Goal: Information Seeking & Learning: Learn about a topic

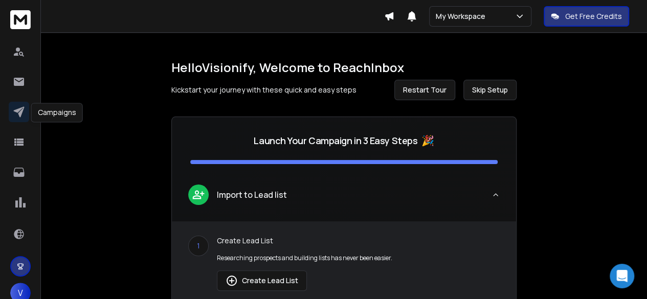
click at [15, 111] on icon at bounding box center [18, 112] width 11 height 11
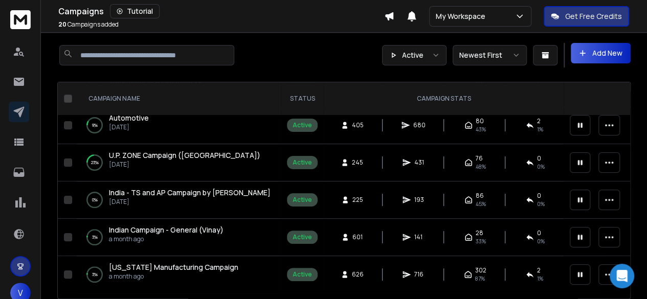
scroll to position [121, 0]
click at [446, 60] on button "Active" at bounding box center [414, 55] width 64 height 20
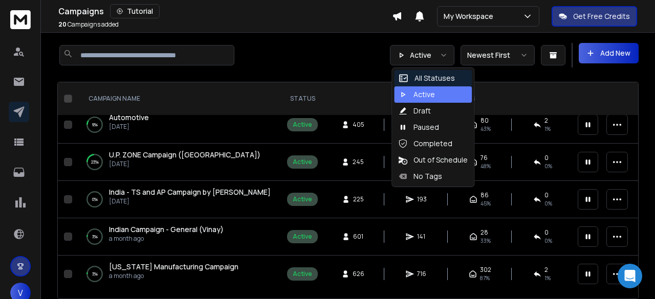
click at [438, 73] on div "All Statuses" at bounding box center [426, 78] width 57 height 10
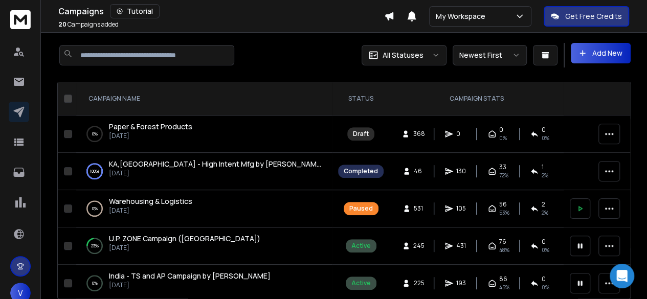
scroll to position [256, 0]
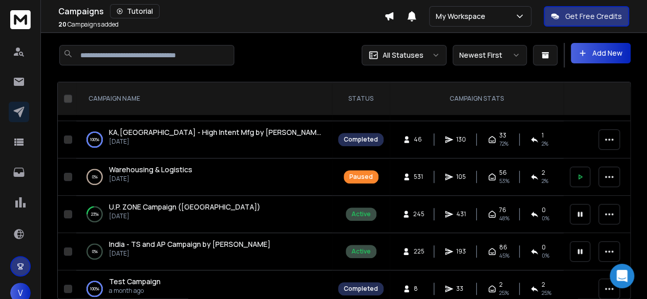
click at [180, 128] on span "KA,[GEOGRAPHIC_DATA] - High Intent Mfg by [PERSON_NAME]" at bounding box center [216, 132] width 215 height 10
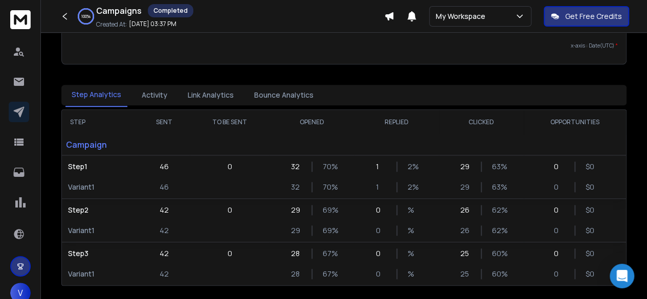
scroll to position [425, 0]
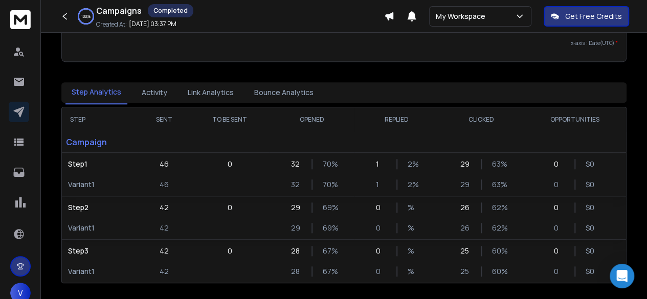
click at [161, 96] on button "Activity" at bounding box center [155, 92] width 38 height 23
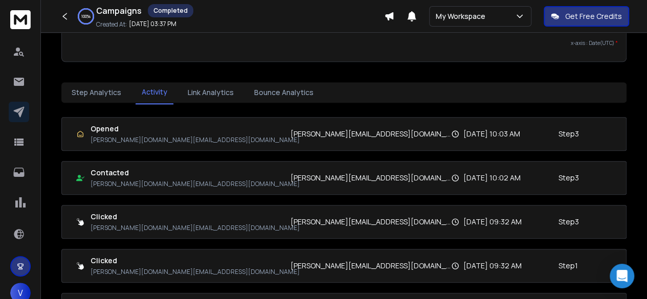
click at [115, 87] on button "Step Analytics" at bounding box center [97, 92] width 62 height 23
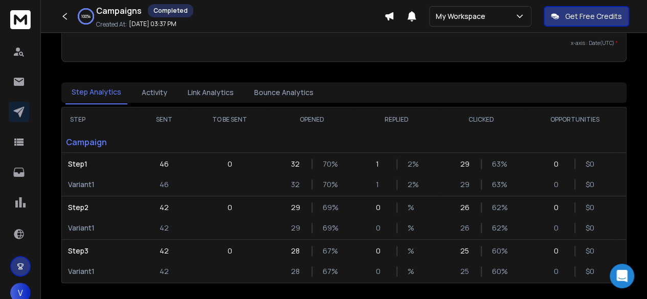
click at [150, 95] on button "Activity" at bounding box center [155, 92] width 38 height 23
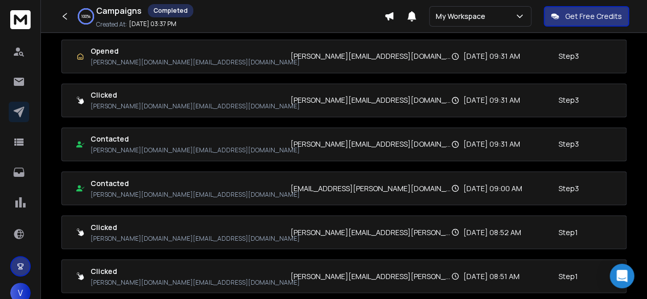
scroll to position [834, 0]
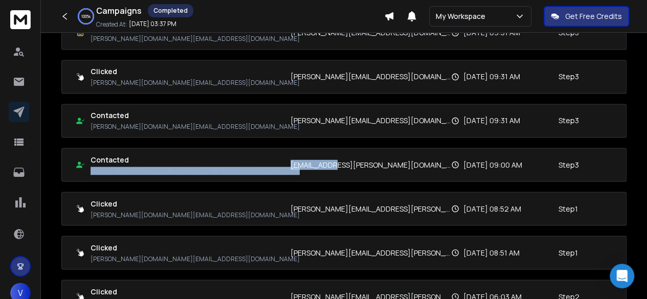
drag, startPoint x: 289, startPoint y: 158, endPoint x: 332, endPoint y: 165, distance: 44.1
click at [332, 165] on div "Contacted [PERSON_NAME][DOMAIN_NAME][EMAIL_ADDRESS][DOMAIN_NAME] [DOMAIN_NAME][…" at bounding box center [344, 165] width 566 height 34
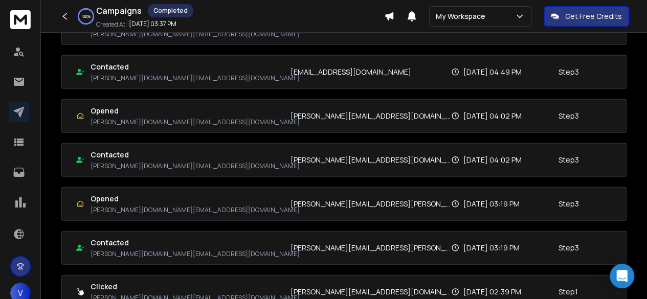
scroll to position [1295, 0]
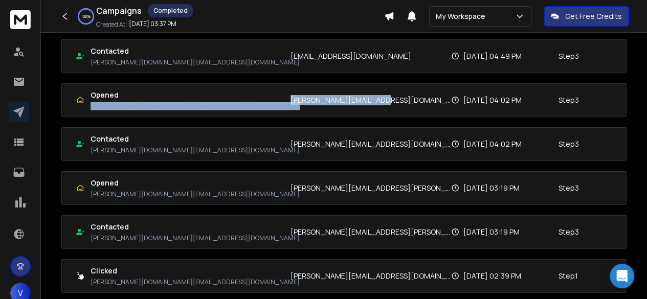
drag, startPoint x: 289, startPoint y: 92, endPoint x: 363, endPoint y: 95, distance: 74.8
click at [363, 95] on div "Opened [PERSON_NAME][DOMAIN_NAME][EMAIL_ADDRESS][DOMAIN_NAME] [PERSON_NAME][EMA…" at bounding box center [344, 100] width 566 height 34
click at [350, 83] on div "Opened [PERSON_NAME][DOMAIN_NAME][EMAIL_ADDRESS][DOMAIN_NAME] [PERSON_NAME][EMA…" at bounding box center [344, 100] width 566 height 34
drag, startPoint x: 374, startPoint y: 89, endPoint x: 285, endPoint y: 94, distance: 89.2
click at [285, 94] on div "Opened [PERSON_NAME][DOMAIN_NAME][EMAIL_ADDRESS][DOMAIN_NAME] [PERSON_NAME][EMA…" at bounding box center [344, 100] width 566 height 34
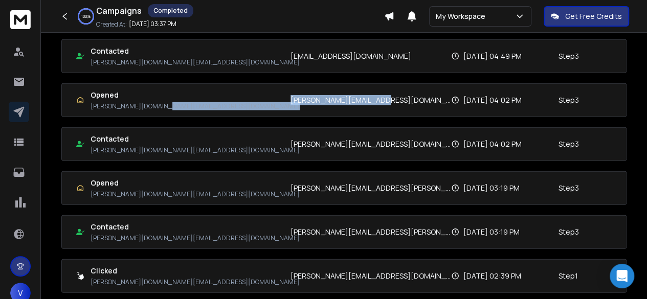
copy div "[PERSON_NAME][EMAIL_ADDRESS][DOMAIN_NAME]"
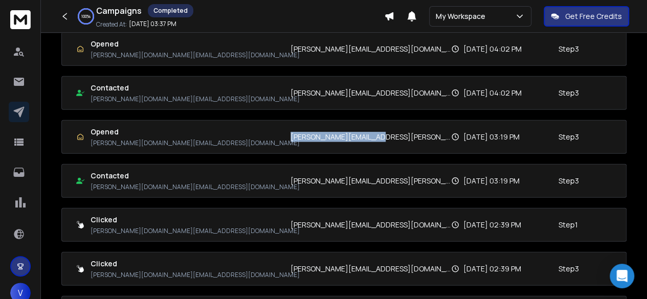
drag, startPoint x: 291, startPoint y: 128, endPoint x: 384, endPoint y: 131, distance: 93.2
click at [384, 132] on div "[PERSON_NAME][EMAIL_ADDRESS][PERSON_NAME][DOMAIN_NAME]" at bounding box center [371, 137] width 161 height 10
copy p "[PERSON_NAME][EMAIL_ADDRESS][PERSON_NAME][DOMAIN_NAME]"
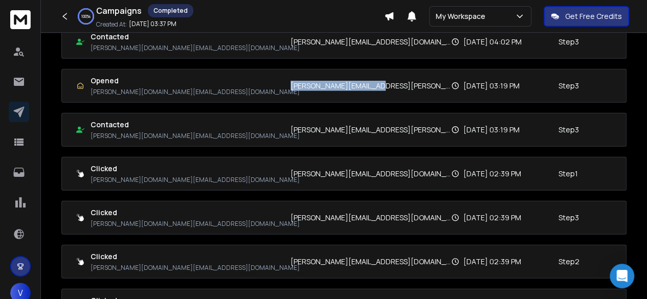
scroll to position [1448, 0]
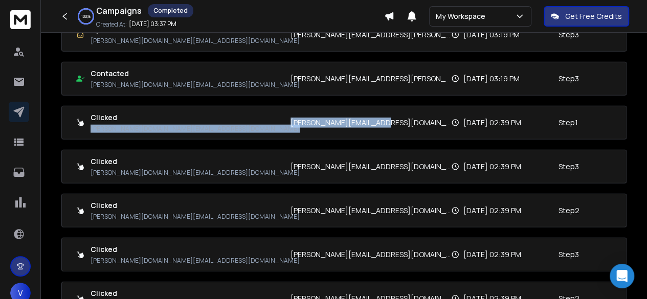
drag, startPoint x: 289, startPoint y: 113, endPoint x: 387, endPoint y: 103, distance: 99.3
click at [387, 106] on div "Clicked [PERSON_NAME][DOMAIN_NAME][EMAIL_ADDRESS][DOMAIN_NAME] [DOMAIN_NAME][EM…" at bounding box center [344, 123] width 566 height 34
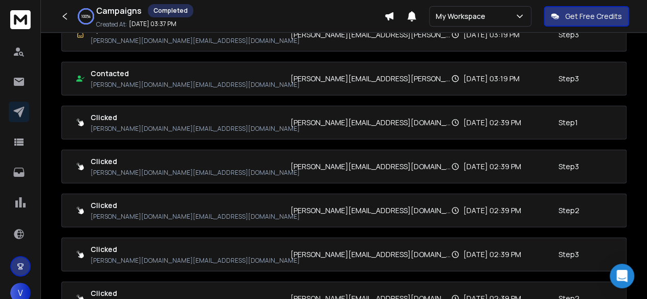
drag, startPoint x: 366, startPoint y: 80, endPoint x: 366, endPoint y: 88, distance: 7.2
click at [366, 82] on div "Contacted [PERSON_NAME][DOMAIN_NAME][EMAIL_ADDRESS][DOMAIN_NAME] [PERSON_NAME][…" at bounding box center [344, 79] width 566 height 34
drag, startPoint x: 391, startPoint y: 112, endPoint x: 291, endPoint y: 113, distance: 100.3
click at [291, 118] on div "[PERSON_NAME][EMAIL_ADDRESS][DOMAIN_NAME]" at bounding box center [371, 123] width 161 height 10
copy p "[PERSON_NAME][EMAIL_ADDRESS][DOMAIN_NAME]"
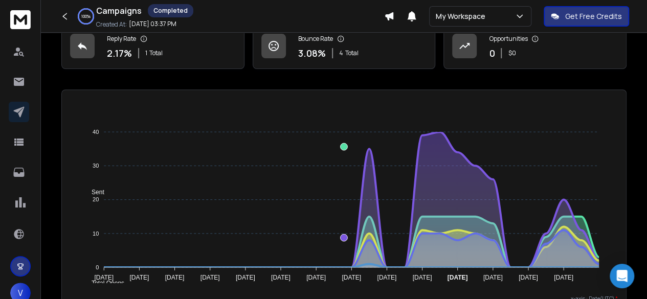
scroll to position [0, 0]
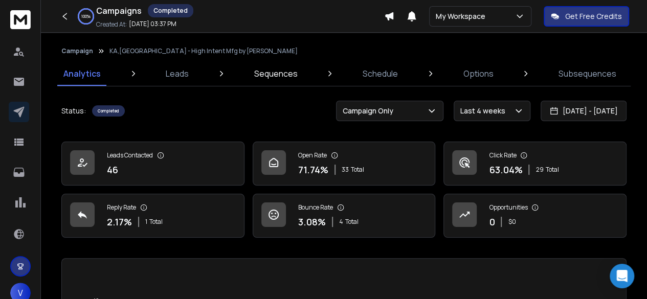
click at [267, 66] on link "Sequences" at bounding box center [276, 73] width 56 height 25
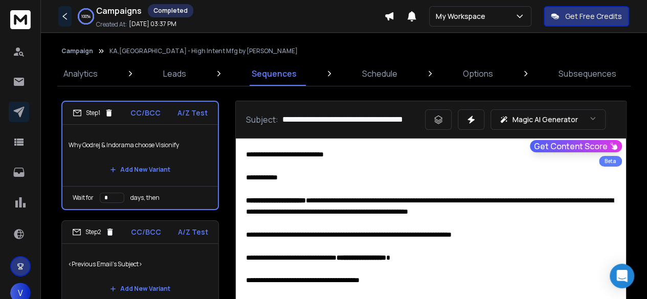
click at [66, 11] on button at bounding box center [64, 16] width 13 height 20
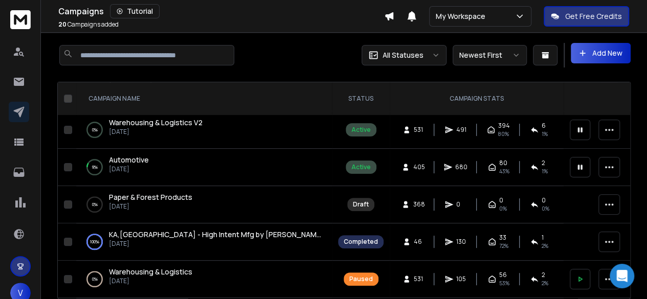
scroll to position [205, 0]
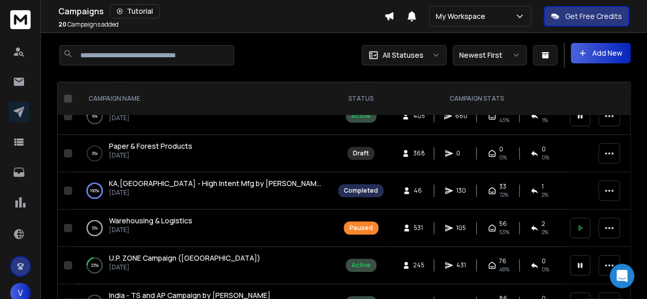
click at [173, 180] on span "KA,[GEOGRAPHIC_DATA] - High Intent Mfg by [PERSON_NAME]" at bounding box center [216, 184] width 215 height 10
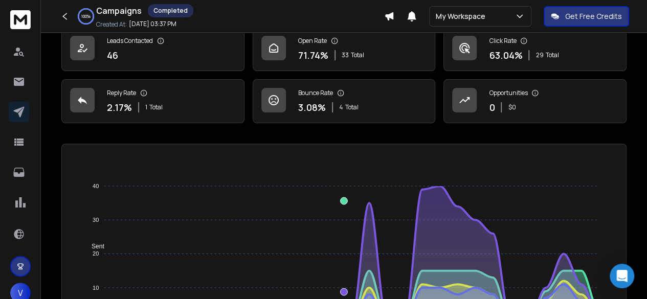
scroll to position [425, 0]
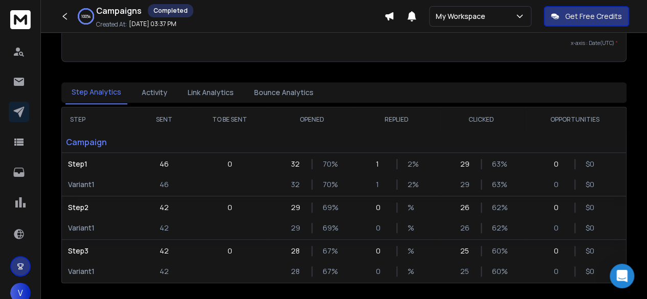
click at [150, 90] on button "Activity" at bounding box center [155, 92] width 38 height 23
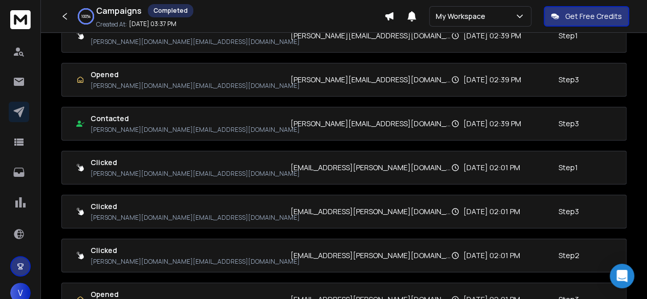
scroll to position [1807, 0]
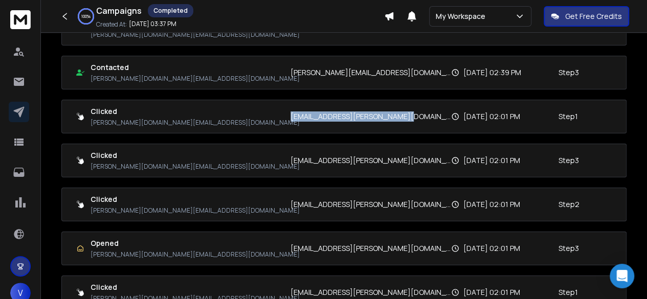
drag, startPoint x: 290, startPoint y: 104, endPoint x: 419, endPoint y: 105, distance: 128.5
click at [419, 112] on div "[EMAIL_ADDRESS][PERSON_NAME][DOMAIN_NAME]" at bounding box center [371, 117] width 161 height 10
copy p "[EMAIL_ADDRESS][PERSON_NAME][DOMAIN_NAME]"
drag, startPoint x: 292, startPoint y: 108, endPoint x: 398, endPoint y: 112, distance: 106.0
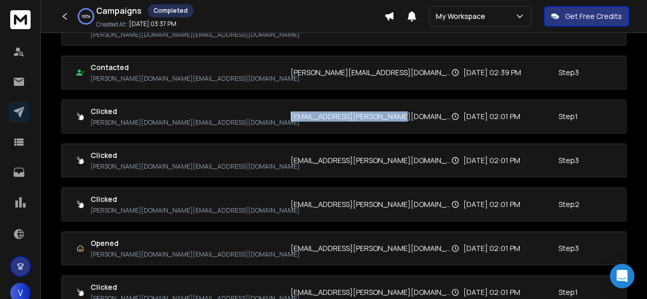
click at [395, 113] on div "Clicked [PERSON_NAME][DOMAIN_NAME][EMAIL_ADDRESS][DOMAIN_NAME] [PERSON_NAME][DO…" at bounding box center [344, 117] width 566 height 34
drag, startPoint x: 406, startPoint y: 102, endPoint x: 289, endPoint y: 106, distance: 117.8
click at [289, 106] on div "Clicked [PERSON_NAME][DOMAIN_NAME][EMAIL_ADDRESS][DOMAIN_NAME] [PERSON_NAME][DO…" at bounding box center [344, 117] width 566 height 34
copy div "[EMAIL_ADDRESS][PERSON_NAME][DOMAIN_NAME]"
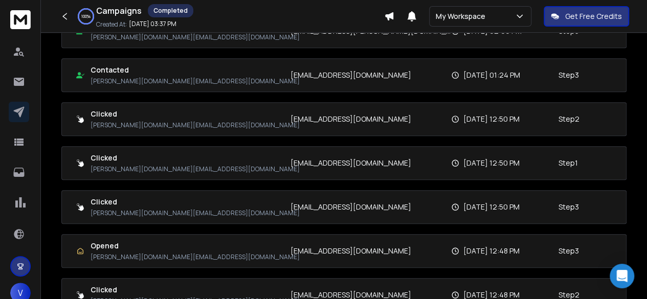
scroll to position [2216, 0]
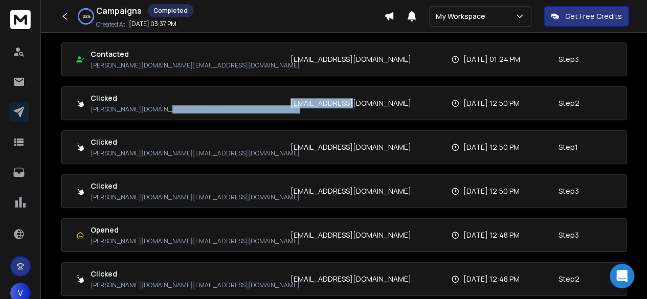
drag, startPoint x: 288, startPoint y: 92, endPoint x: 352, endPoint y: 93, distance: 64.5
click at [352, 93] on div "Clicked [PERSON_NAME][DOMAIN_NAME][EMAIL_ADDRESS][DOMAIN_NAME] [EMAIL_ADDRESS][…" at bounding box center [344, 103] width 566 height 34
copy div "[EMAIL_ADDRESS][DOMAIN_NAME]"
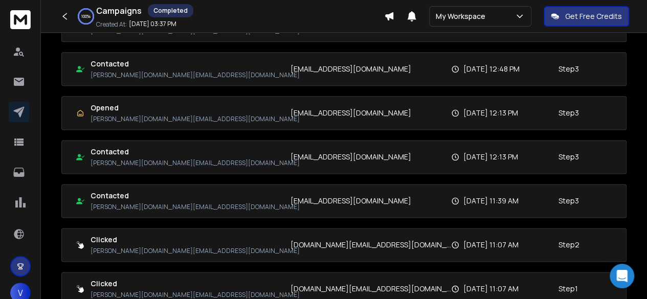
scroll to position [2574, 0]
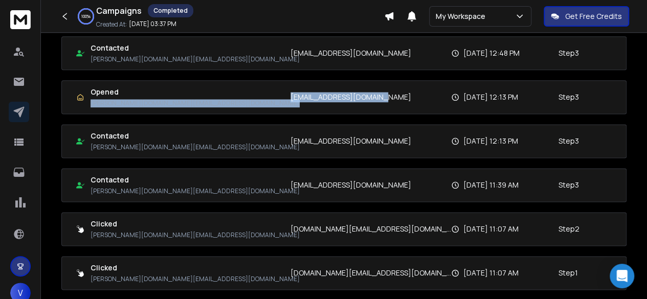
drag, startPoint x: 288, startPoint y: 77, endPoint x: 383, endPoint y: 80, distance: 95.2
click at [383, 80] on div "Opened [PERSON_NAME][DOMAIN_NAME][EMAIL_ADDRESS][DOMAIN_NAME] [PERSON_NAME][EMA…" at bounding box center [344, 97] width 566 height 34
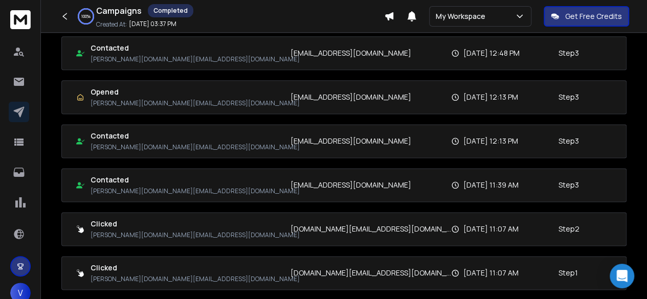
drag, startPoint x: 292, startPoint y: 76, endPoint x: 426, endPoint y: 89, distance: 135.2
click at [426, 89] on div "Opened [PERSON_NAME][DOMAIN_NAME][EMAIL_ADDRESS][DOMAIN_NAME] [PERSON_NAME][EMA…" at bounding box center [344, 97] width 566 height 34
copy p "[EMAIL_ADDRESS][DOMAIN_NAME]"
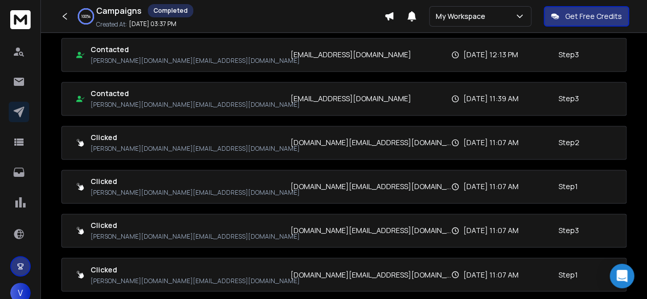
scroll to position [2677, 0]
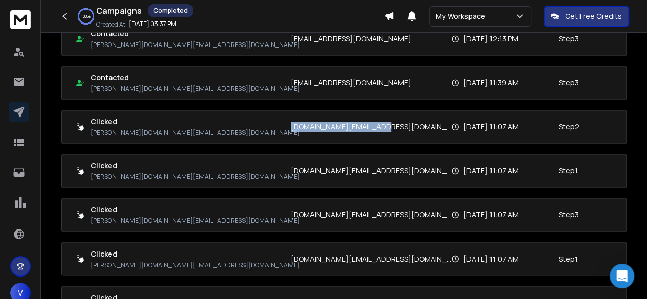
drag, startPoint x: 292, startPoint y: 108, endPoint x: 390, endPoint y: 116, distance: 98.6
click at [390, 116] on div "Clicked [PERSON_NAME][DOMAIN_NAME][EMAIL_ADDRESS][DOMAIN_NAME] [DOMAIN_NAME][EM…" at bounding box center [344, 127] width 566 height 34
copy p "[DOMAIN_NAME][EMAIL_ADDRESS][DOMAIN_NAME]"
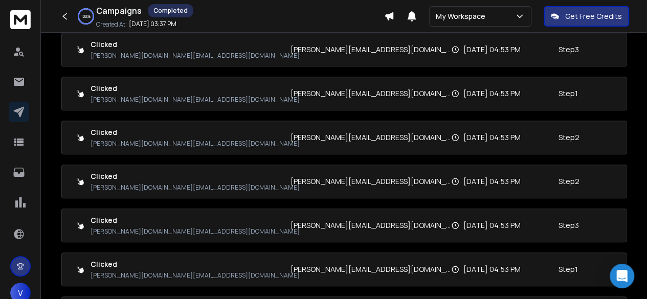
scroll to position [4059, 0]
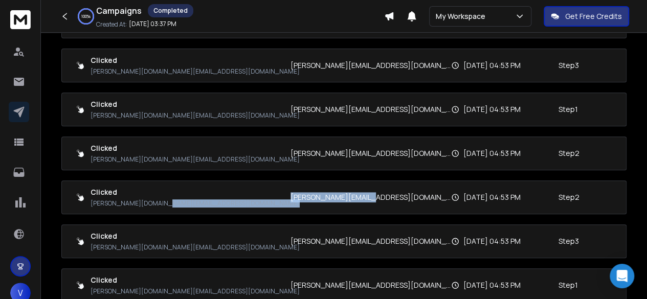
drag, startPoint x: 295, startPoint y: 167, endPoint x: 383, endPoint y: 179, distance: 89.3
click at [383, 181] on div "Clicked [PERSON_NAME][DOMAIN_NAME][EMAIL_ADDRESS][DOMAIN_NAME] [DOMAIN_NAME][EM…" at bounding box center [344, 198] width 566 height 34
copy div "[PERSON_NAME][EMAIL_ADDRESS][DOMAIN_NAME]"
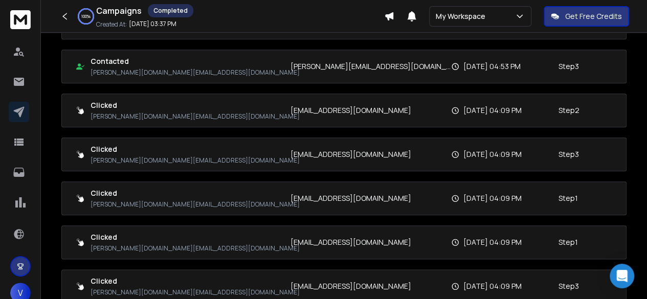
scroll to position [4315, 0]
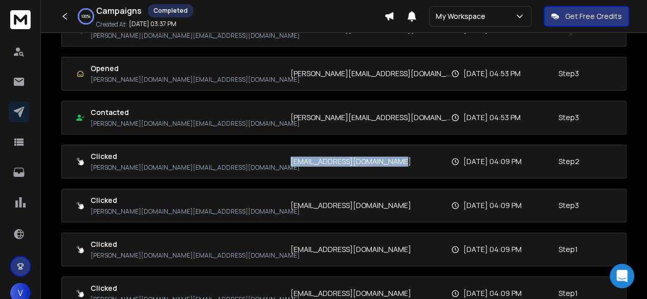
drag, startPoint x: 291, startPoint y: 127, endPoint x: 414, endPoint y: 127, distance: 122.3
click at [414, 157] on div "[EMAIL_ADDRESS][DOMAIN_NAME]" at bounding box center [371, 162] width 161 height 10
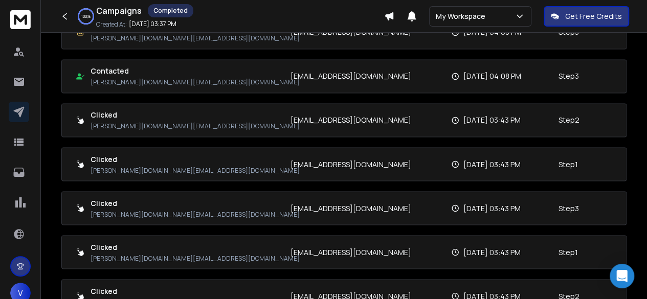
scroll to position [4724, 0]
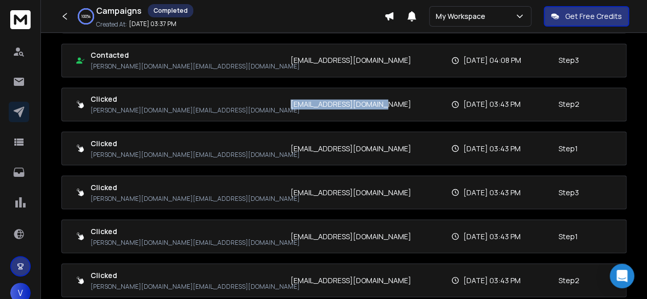
drag, startPoint x: 292, startPoint y: 72, endPoint x: 390, endPoint y: 69, distance: 98.3
click at [390, 99] on div "[EMAIL_ADDRESS][DOMAIN_NAME]" at bounding box center [371, 104] width 161 height 10
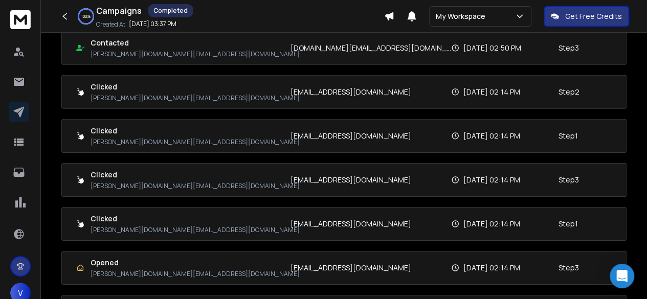
scroll to position [5645, 0]
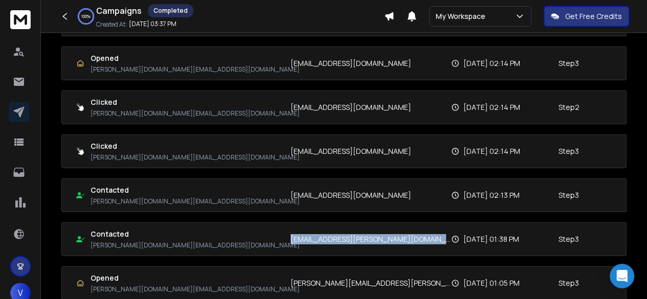
drag, startPoint x: 291, startPoint y: 197, endPoint x: 430, endPoint y: 192, distance: 139.8
click at [430, 234] on div "[EMAIL_ADDRESS][PERSON_NAME][DOMAIN_NAME]" at bounding box center [371, 239] width 161 height 10
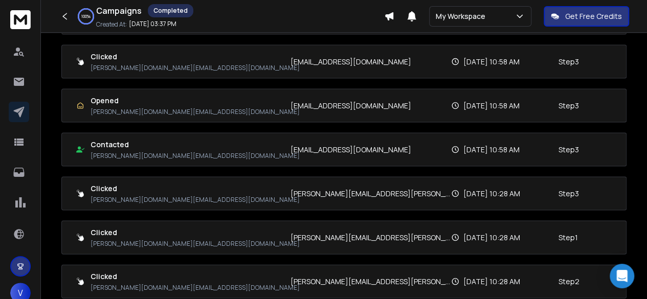
scroll to position [6807, 0]
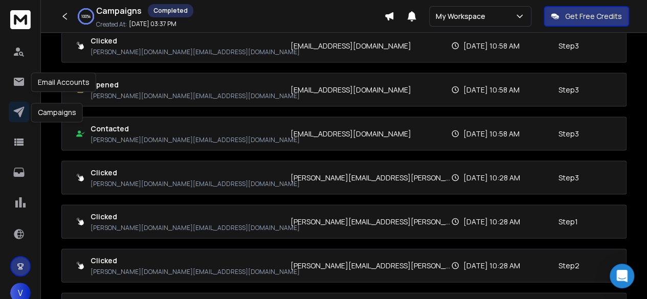
click at [15, 109] on icon at bounding box center [19, 112] width 12 height 12
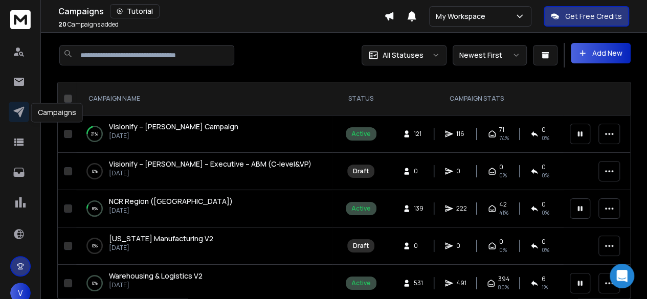
click at [180, 126] on span "Visionify – [PERSON_NAME] Campaign" at bounding box center [173, 127] width 129 height 10
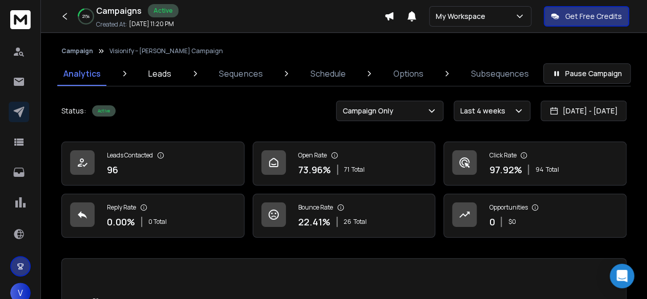
click at [169, 75] on p "Leads" at bounding box center [159, 74] width 23 height 12
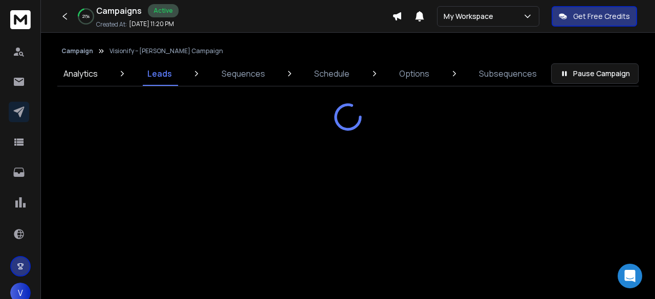
click at [76, 76] on p "Analytics" at bounding box center [80, 74] width 34 height 12
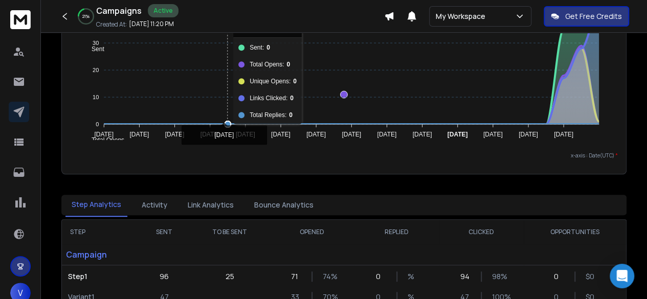
scroll to position [402, 0]
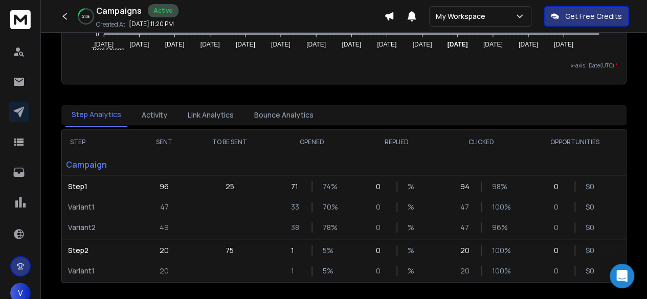
click at [160, 113] on button "Activity" at bounding box center [155, 115] width 38 height 23
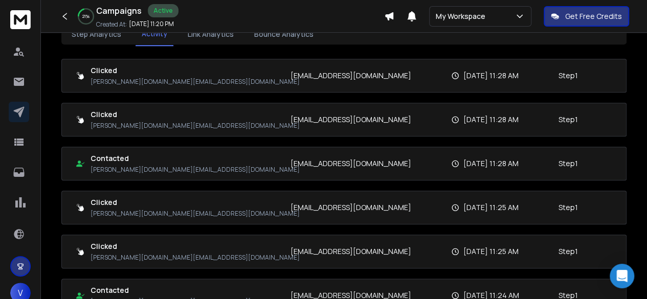
scroll to position [453, 0]
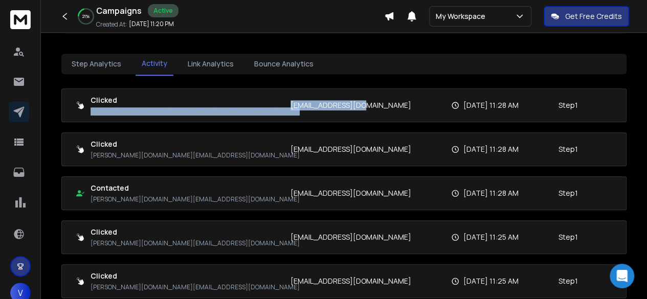
drag, startPoint x: 290, startPoint y: 104, endPoint x: 362, endPoint y: 105, distance: 72.7
click at [362, 105] on div "Clicked [PERSON_NAME][DOMAIN_NAME][EMAIL_ADDRESS][DOMAIN_NAME] [EMAIL_ADDRESS][…" at bounding box center [344, 106] width 566 height 34
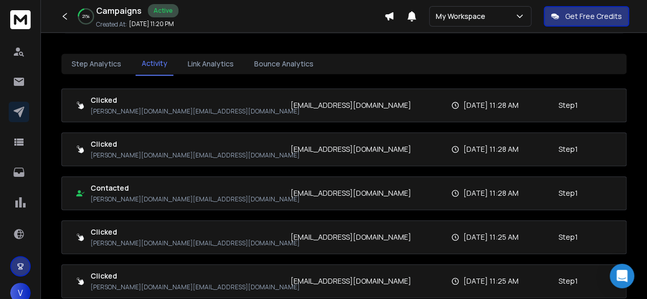
click at [369, 69] on div "Step Analytics Activity Link Analytics Bounce Analytics" at bounding box center [344, 64] width 566 height 20
drag, startPoint x: 386, startPoint y: 105, endPoint x: 291, endPoint y: 108, distance: 95.7
click at [291, 108] on div "[EMAIL_ADDRESS][DOMAIN_NAME]" at bounding box center [371, 105] width 161 height 10
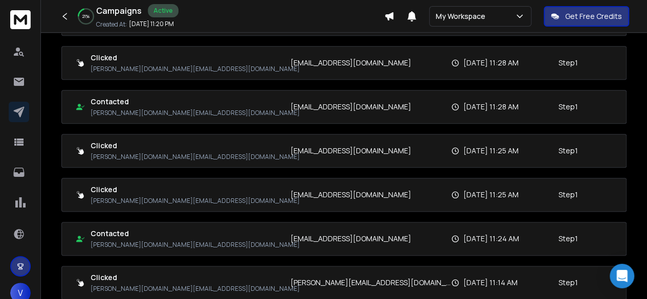
scroll to position [556, 0]
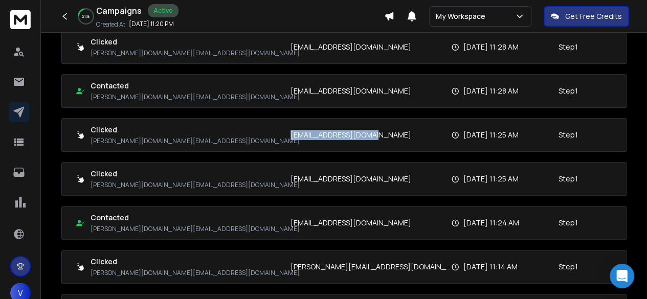
drag, startPoint x: 292, startPoint y: 133, endPoint x: 382, endPoint y: 131, distance: 90.6
click at [382, 131] on div "[EMAIL_ADDRESS][DOMAIN_NAME]" at bounding box center [371, 135] width 161 height 10
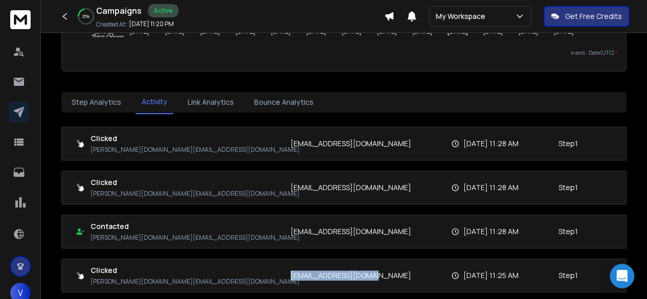
scroll to position [402, 0]
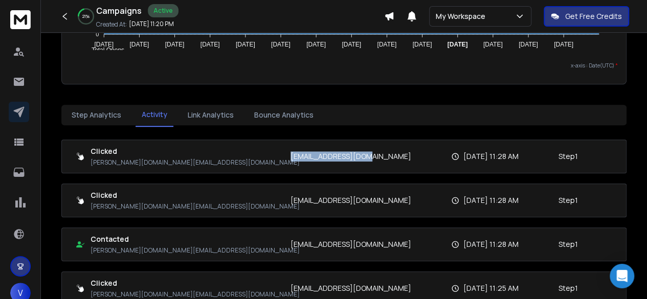
drag, startPoint x: 291, startPoint y: 157, endPoint x: 366, endPoint y: 150, distance: 75.6
click at [366, 151] on p "[EMAIL_ADDRESS][DOMAIN_NAME]" at bounding box center [351, 156] width 121 height 10
drag, startPoint x: 291, startPoint y: 156, endPoint x: 372, endPoint y: 163, distance: 81.2
click at [379, 159] on p "[EMAIL_ADDRESS][DOMAIN_NAME]" at bounding box center [351, 156] width 121 height 10
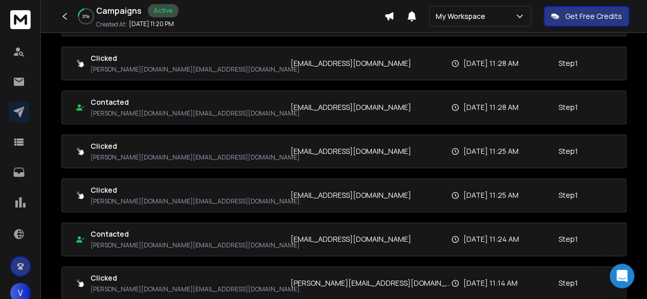
scroll to position [556, 0]
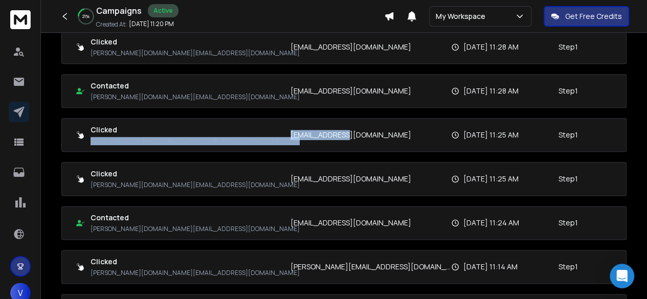
drag, startPoint x: 288, startPoint y: 132, endPoint x: 346, endPoint y: 133, distance: 57.8
click at [346, 133] on div "Clicked [PERSON_NAME][DOMAIN_NAME][EMAIL_ADDRESS][DOMAIN_NAME] [EMAIL_ADDRESS][…" at bounding box center [344, 135] width 566 height 34
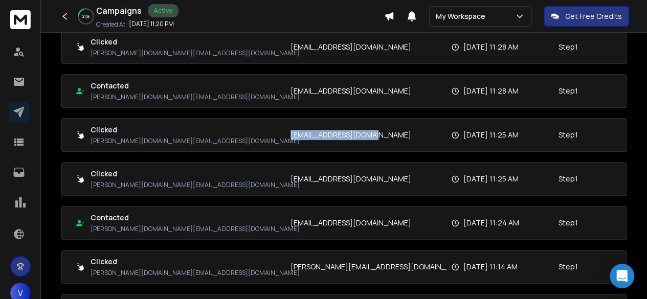
drag, startPoint x: 292, startPoint y: 134, endPoint x: 380, endPoint y: 133, distance: 88.0
click at [380, 133] on div "[EMAIL_ADDRESS][DOMAIN_NAME]" at bounding box center [371, 135] width 161 height 10
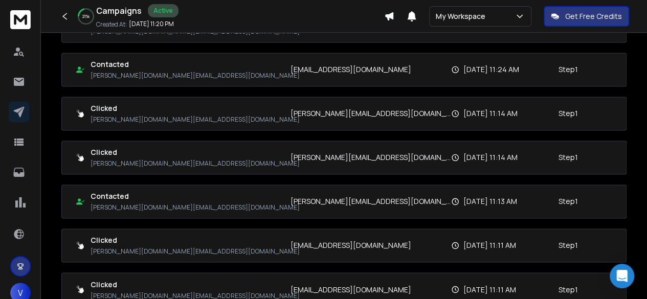
scroll to position [658, 0]
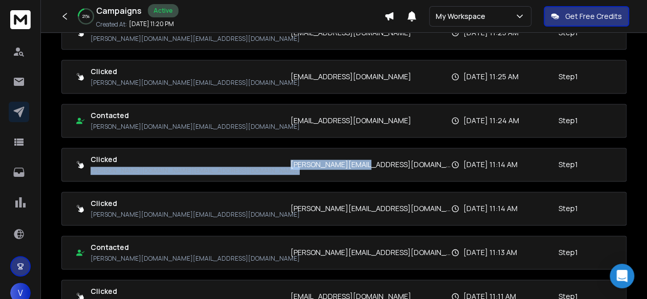
drag, startPoint x: 289, startPoint y: 161, endPoint x: 410, endPoint y: 161, distance: 121.3
click at [410, 161] on div "Clicked [PERSON_NAME][DOMAIN_NAME][EMAIL_ADDRESS][DOMAIN_NAME] [PERSON_NAME][EM…" at bounding box center [344, 165] width 566 height 34
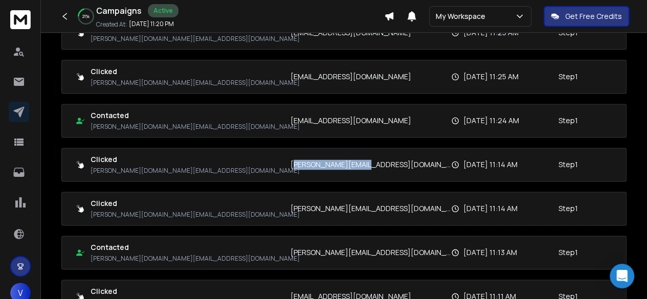
drag, startPoint x: 294, startPoint y: 159, endPoint x: 340, endPoint y: 152, distance: 46.6
click at [373, 160] on div "[PERSON_NAME][EMAIL_ADDRESS][DOMAIN_NAME]" at bounding box center [371, 165] width 161 height 10
drag, startPoint x: 293, startPoint y: 164, endPoint x: 369, endPoint y: 165, distance: 75.8
click at [374, 167] on div "Clicked [PERSON_NAME][DOMAIN_NAME][EMAIL_ADDRESS][DOMAIN_NAME] [PERSON_NAME][EM…" at bounding box center [344, 165] width 566 height 34
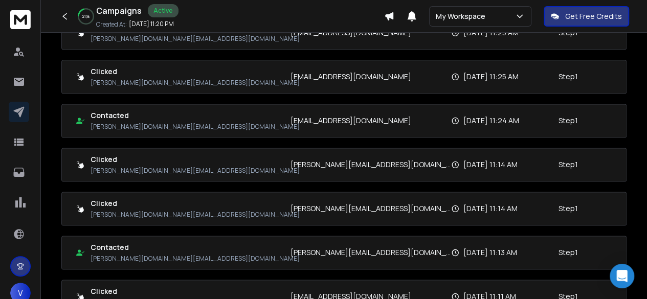
click at [305, 132] on div "Contacted [PERSON_NAME][DOMAIN_NAME][EMAIL_ADDRESS][DOMAIN_NAME] [EMAIL_ADDRESS…" at bounding box center [344, 121] width 566 height 34
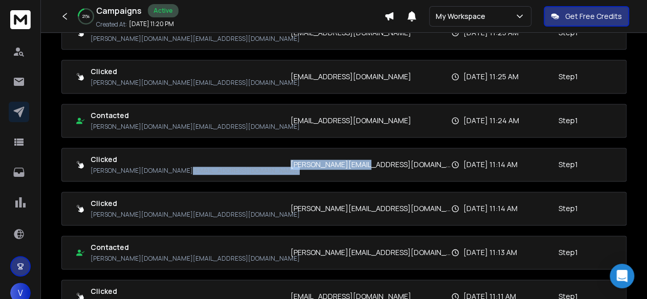
drag, startPoint x: 323, startPoint y: 156, endPoint x: 375, endPoint y: 160, distance: 51.8
click at [375, 160] on div "Clicked [PERSON_NAME][DOMAIN_NAME][EMAIL_ADDRESS][DOMAIN_NAME] [PERSON_NAME][EM…" at bounding box center [344, 165] width 566 height 34
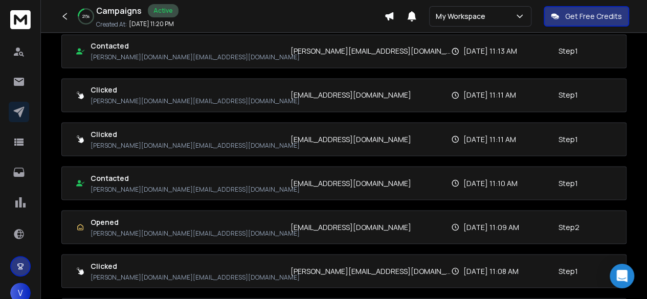
scroll to position [863, 0]
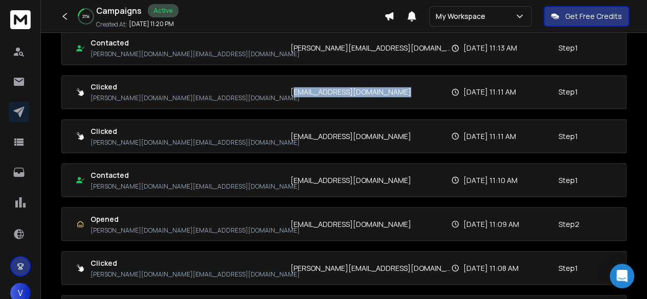
drag, startPoint x: 294, startPoint y: 88, endPoint x: 403, endPoint y: 91, distance: 109.6
click at [403, 91] on div "[EMAIL_ADDRESS][DOMAIN_NAME]" at bounding box center [371, 92] width 161 height 10
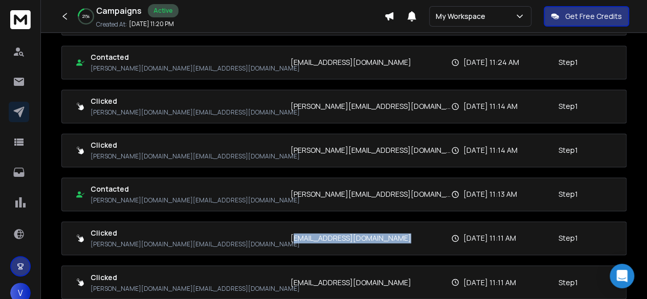
scroll to position [870, 0]
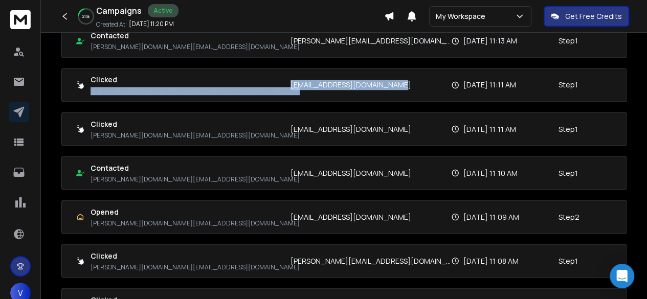
drag, startPoint x: 290, startPoint y: 80, endPoint x: 395, endPoint y: 85, distance: 105.6
click at [395, 85] on div "Clicked [PERSON_NAME][DOMAIN_NAME][EMAIL_ADDRESS][DOMAIN_NAME] [EMAIL_ADDRESS][…" at bounding box center [344, 85] width 566 height 34
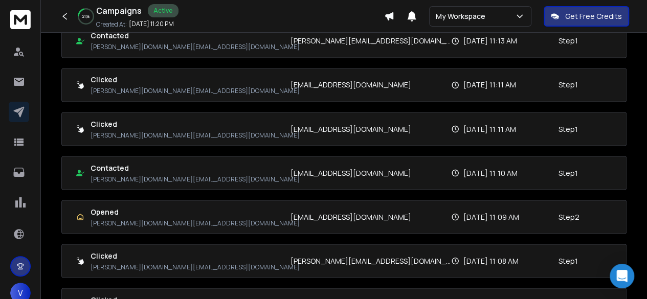
drag, startPoint x: 401, startPoint y: 76, endPoint x: 291, endPoint y: 78, distance: 110.6
click at [291, 80] on div "[EMAIL_ADDRESS][DOMAIN_NAME]" at bounding box center [371, 85] width 161 height 10
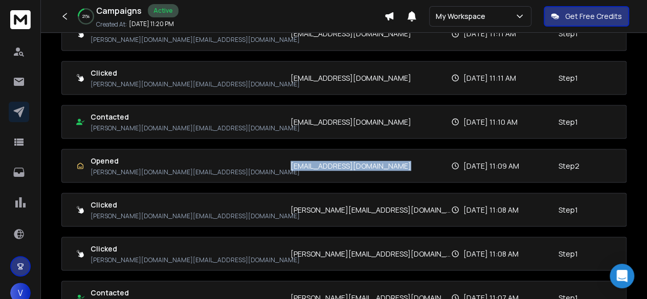
drag, startPoint x: 291, startPoint y: 161, endPoint x: 399, endPoint y: 167, distance: 108.2
click at [399, 167] on div "Opened [PERSON_NAME][DOMAIN_NAME][EMAIL_ADDRESS][DOMAIN_NAME] [EMAIL_ADDRESS][D…" at bounding box center [344, 166] width 566 height 34
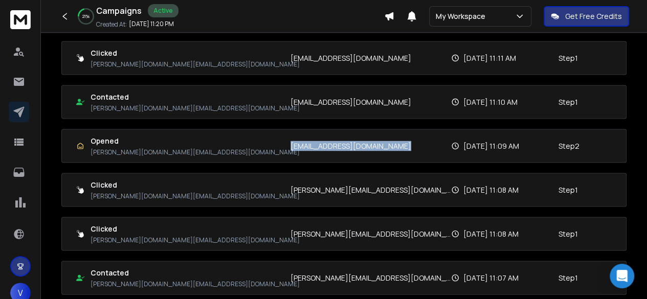
scroll to position [972, 0]
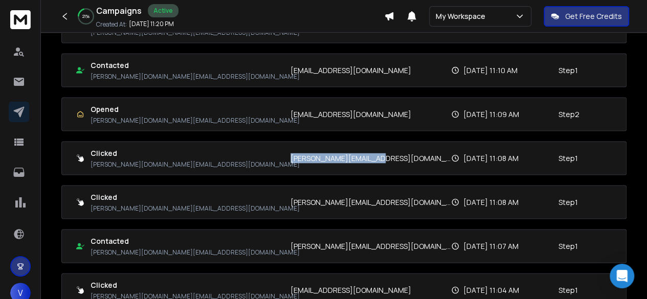
drag, startPoint x: 290, startPoint y: 154, endPoint x: 387, endPoint y: 152, distance: 97.3
click at [387, 154] on div "[PERSON_NAME][EMAIL_ADDRESS][DOMAIN_NAME]" at bounding box center [371, 159] width 161 height 10
click at [18, 106] on icon at bounding box center [19, 112] width 12 height 12
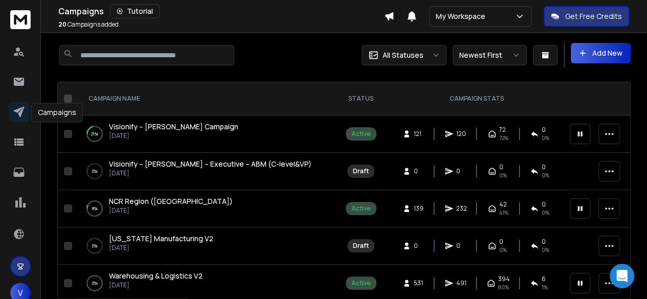
click at [175, 122] on span "Visionify – [PERSON_NAME] Campaign" at bounding box center [173, 127] width 129 height 10
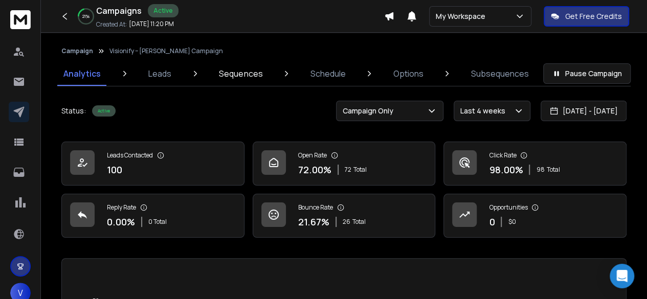
click at [240, 70] on p "Sequences" at bounding box center [241, 74] width 44 height 12
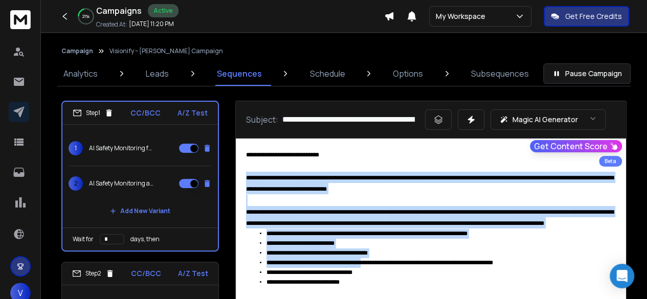
drag, startPoint x: 245, startPoint y: 174, endPoint x: 374, endPoint y: 259, distance: 154.9
click at [374, 259] on div "**********" at bounding box center [431, 229] width 391 height 180
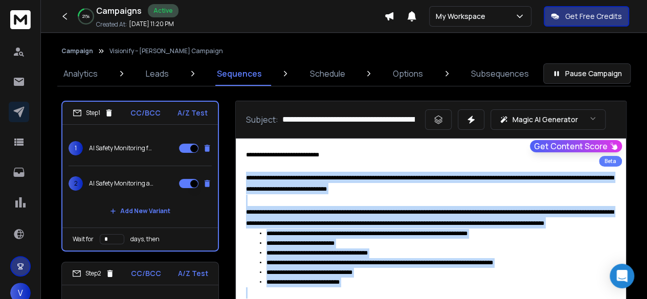
scroll to position [37, 0]
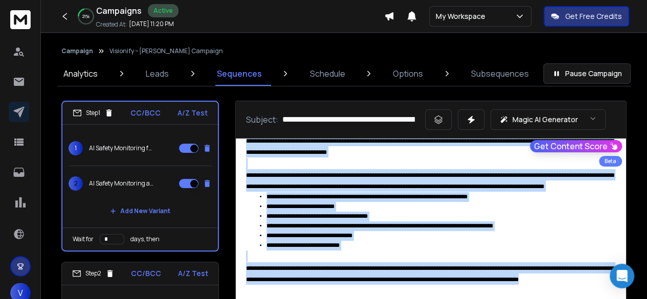
click at [87, 77] on p "Analytics" at bounding box center [80, 74] width 34 height 12
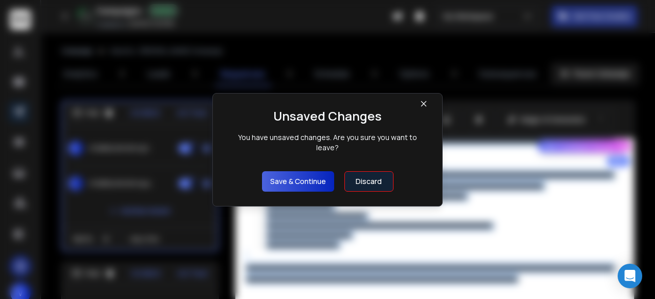
click at [378, 176] on button "Discard" at bounding box center [368, 181] width 49 height 20
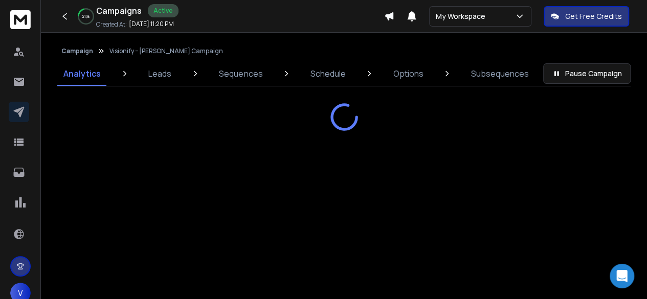
click at [137, 71] on div "Analytics Leads Sequences Schedule Options Subsequences" at bounding box center [296, 73] width 478 height 25
click at [142, 72] on div "Analytics Leads Sequences Schedule Options Subsequences" at bounding box center [296, 73] width 478 height 25
click at [159, 72] on p "Leads" at bounding box center [159, 74] width 23 height 12
click at [82, 74] on p "Analytics" at bounding box center [80, 74] width 34 height 12
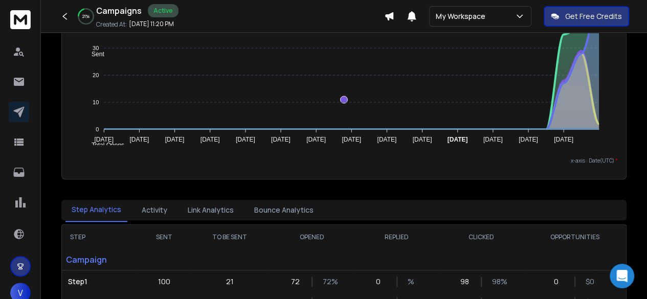
scroll to position [402, 0]
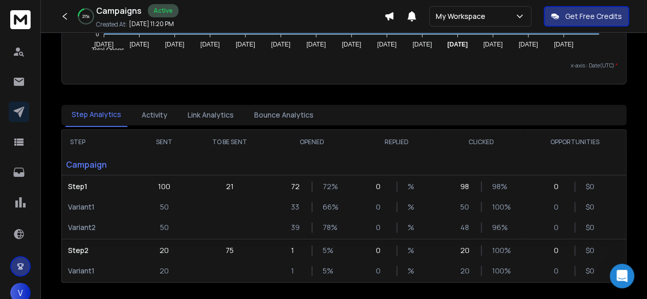
click at [153, 109] on button "Activity" at bounding box center [155, 115] width 38 height 23
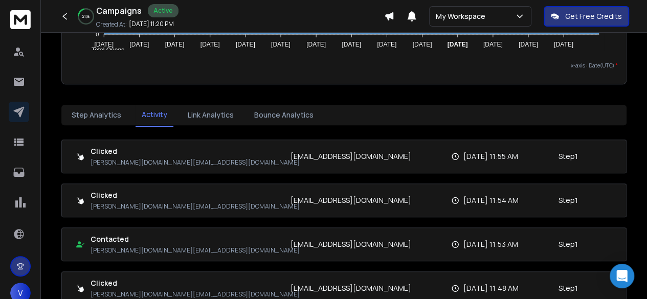
scroll to position [453, 0]
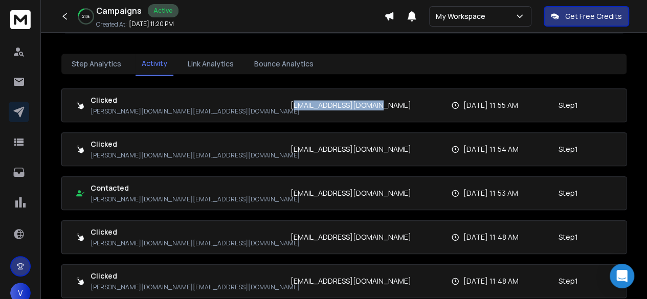
drag, startPoint x: 292, startPoint y: 105, endPoint x: 385, endPoint y: 105, distance: 92.6
click at [385, 105] on div "[EMAIL_ADDRESS][DOMAIN_NAME]" at bounding box center [371, 105] width 161 height 10
click at [289, 103] on div "Clicked [PERSON_NAME][DOMAIN_NAME][EMAIL_ADDRESS][DOMAIN_NAME]" at bounding box center [183, 105] width 214 height 20
drag, startPoint x: 291, startPoint y: 103, endPoint x: 378, endPoint y: 103, distance: 87.0
click at [378, 103] on div "[EMAIL_ADDRESS][DOMAIN_NAME]" at bounding box center [371, 105] width 161 height 10
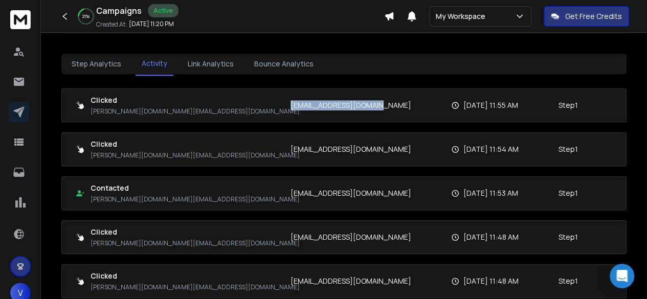
drag, startPoint x: 315, startPoint y: 114, endPoint x: 317, endPoint y: 101, distance: 12.9
click at [441, 58] on div "Step Analytics Activity Link Analytics Bounce Analytics" at bounding box center [344, 64] width 566 height 20
